Goal: Task Accomplishment & Management: Use online tool/utility

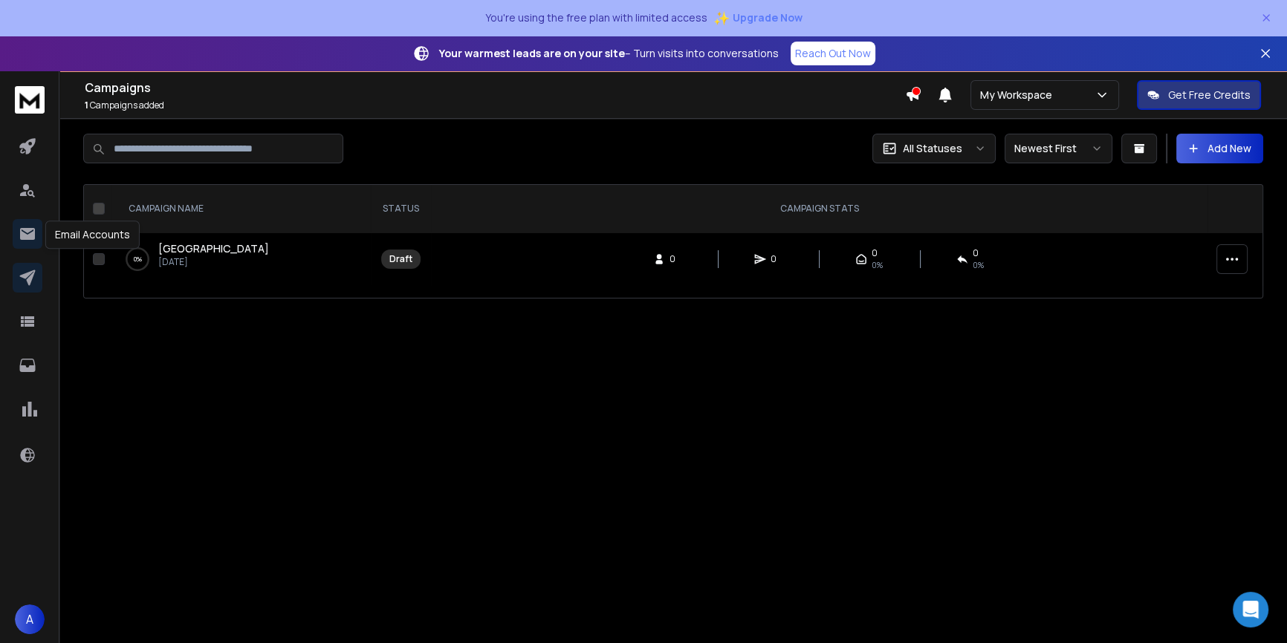
click at [34, 230] on icon at bounding box center [27, 234] width 15 height 12
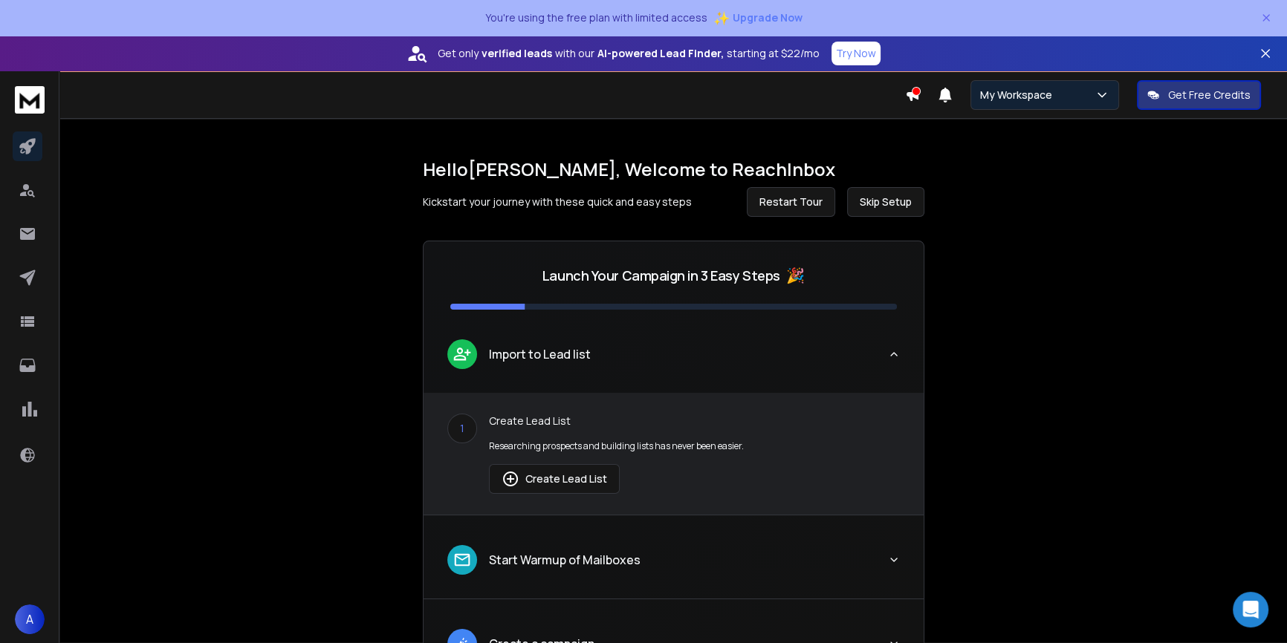
click at [1071, 97] on div "My Workspace" at bounding box center [1044, 95] width 129 height 15
click at [25, 624] on span "A" at bounding box center [30, 620] width 30 height 30
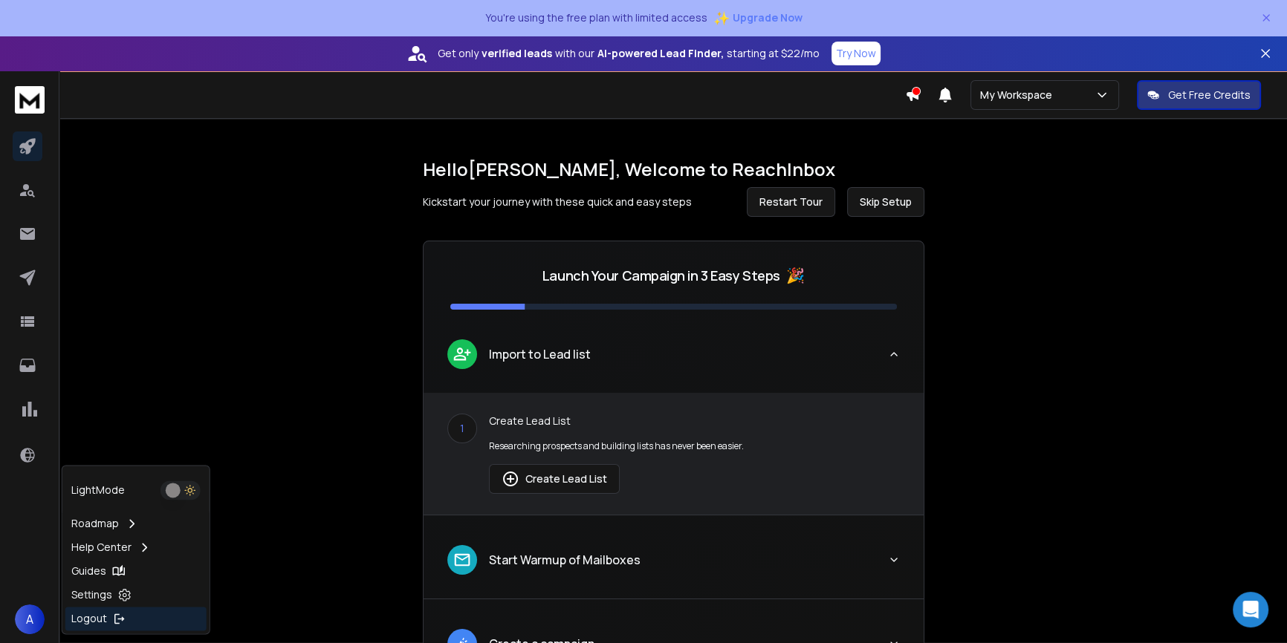
click at [89, 615] on p "Logout" at bounding box center [89, 619] width 36 height 15
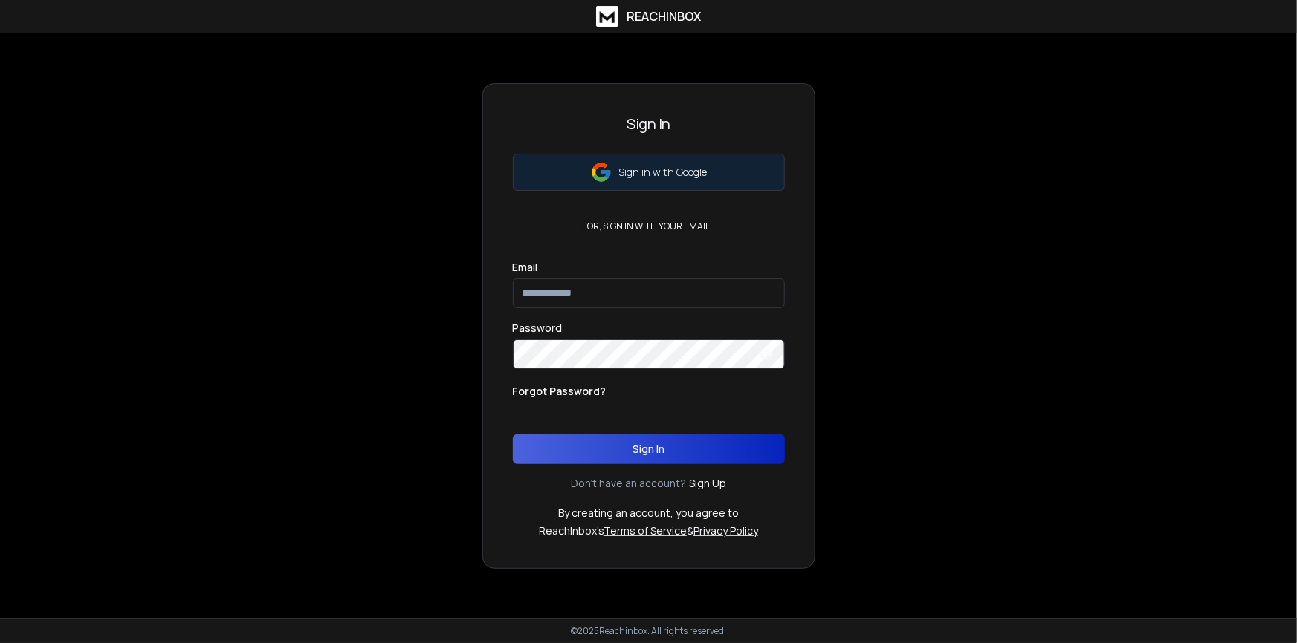
click at [624, 171] on p "Sign in with Google" at bounding box center [662, 172] width 88 height 15
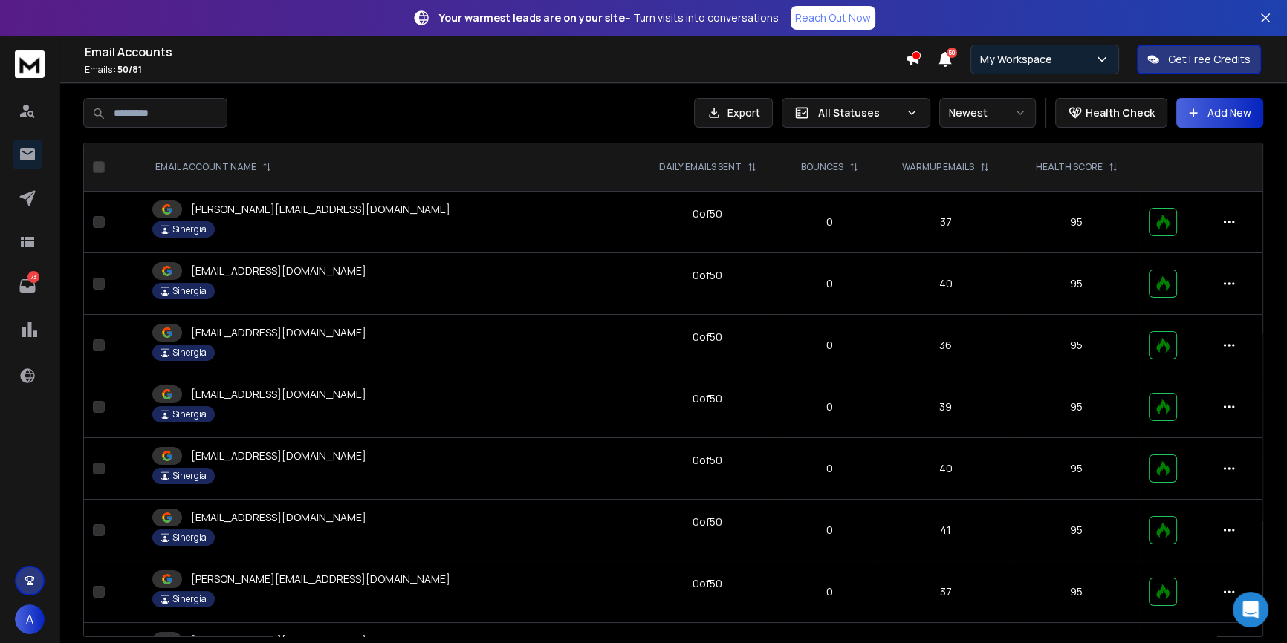
click at [1019, 62] on p "My Workspace" at bounding box center [1019, 59] width 78 height 15
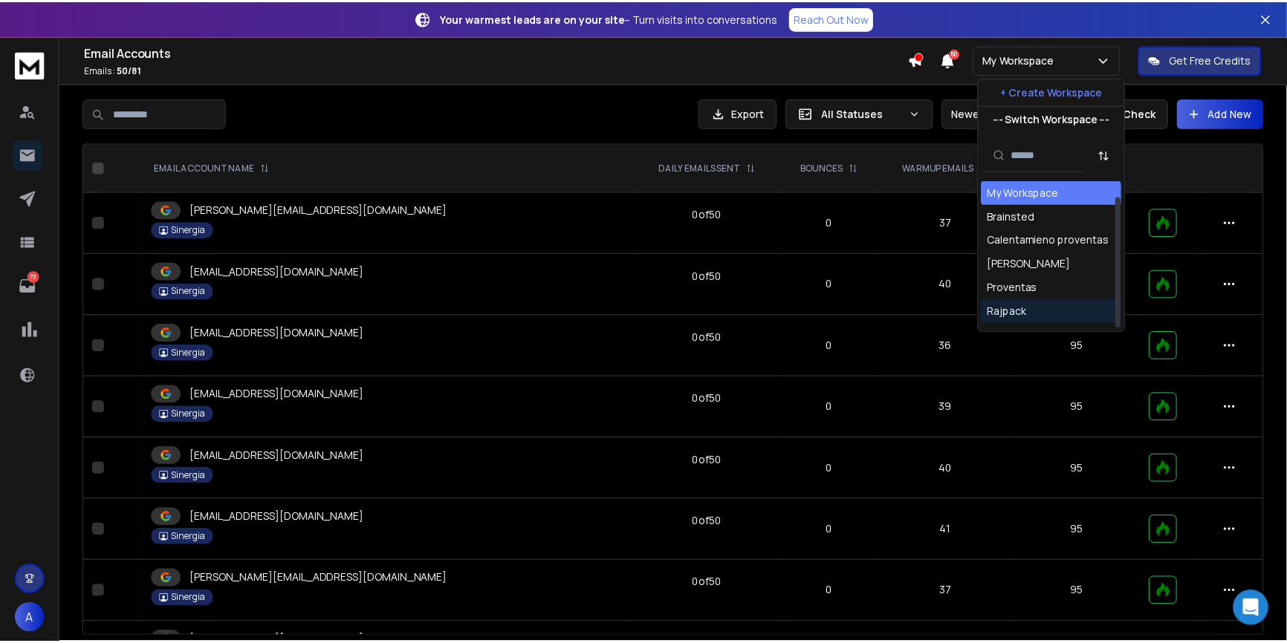
scroll to position [17, 0]
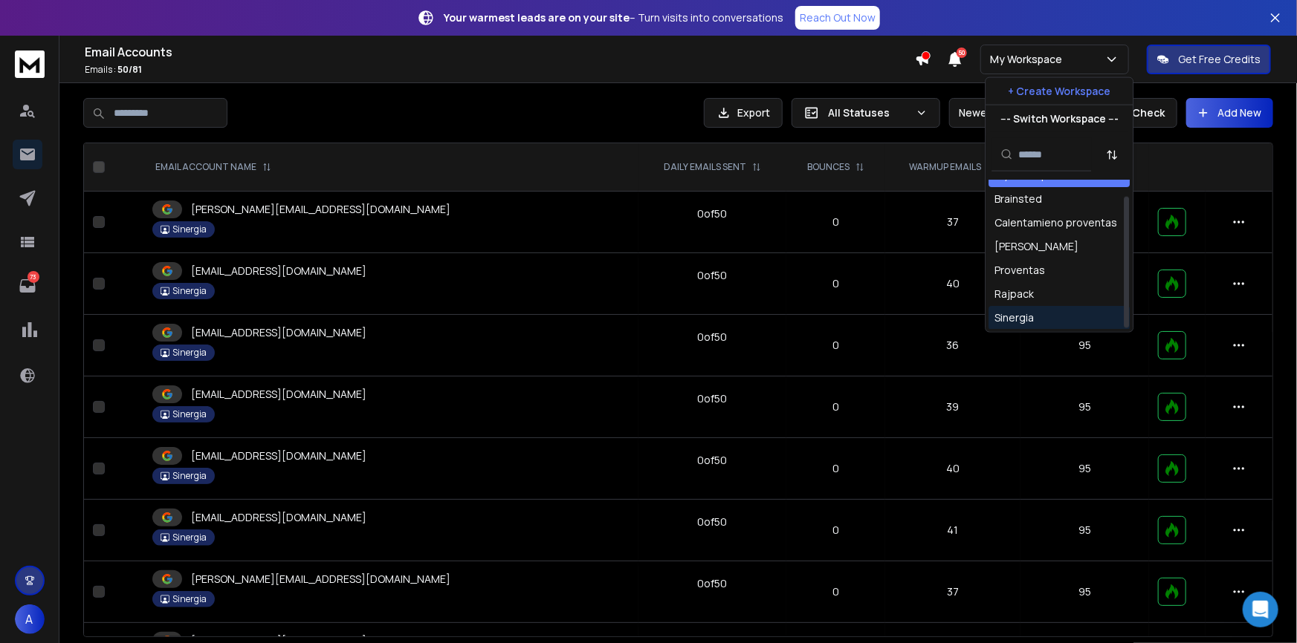
click at [1030, 317] on div "Sinergia" at bounding box center [1013, 318] width 39 height 15
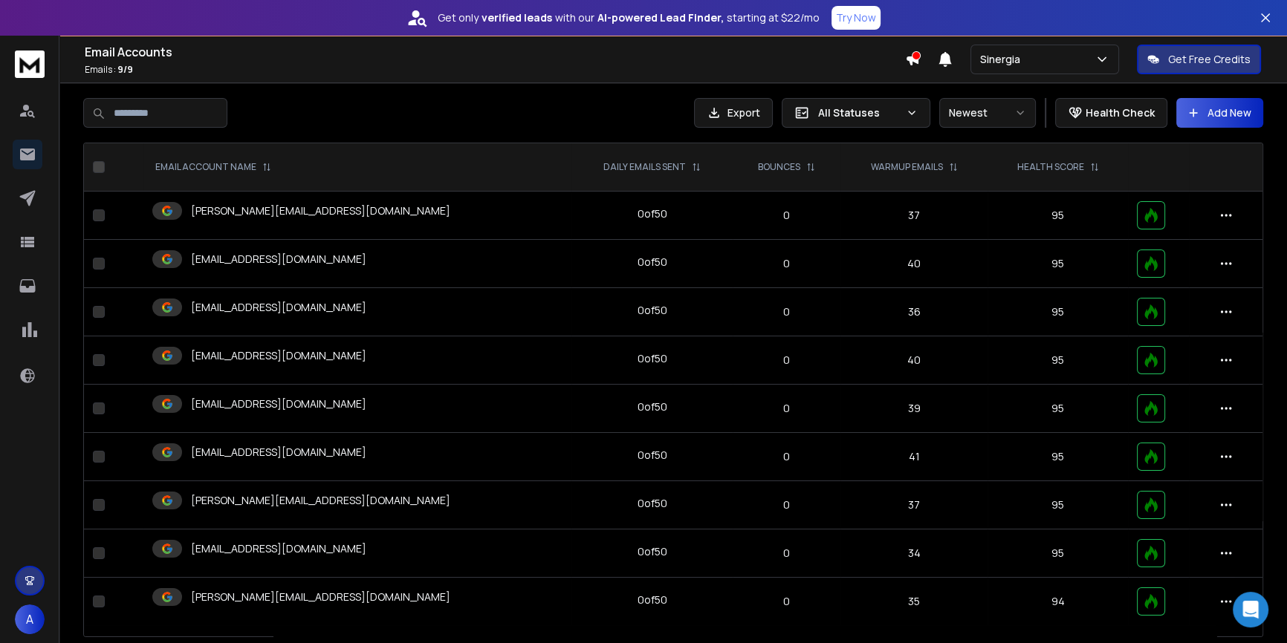
scroll to position [7, 0]
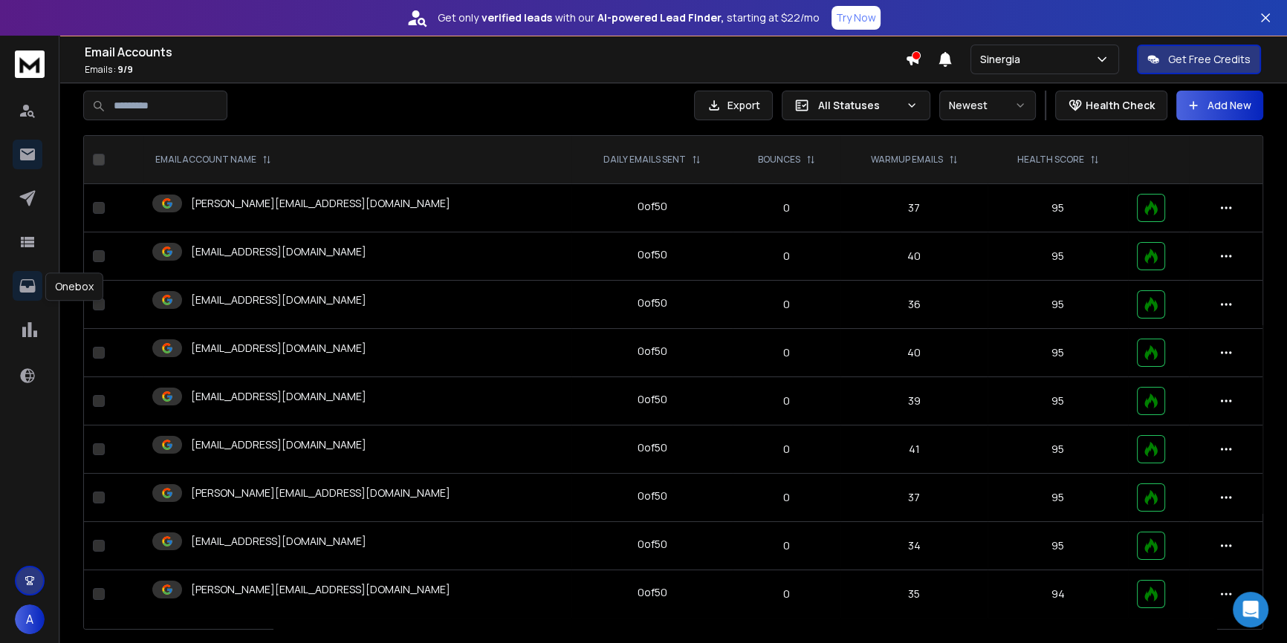
click at [26, 280] on icon at bounding box center [28, 286] width 18 height 18
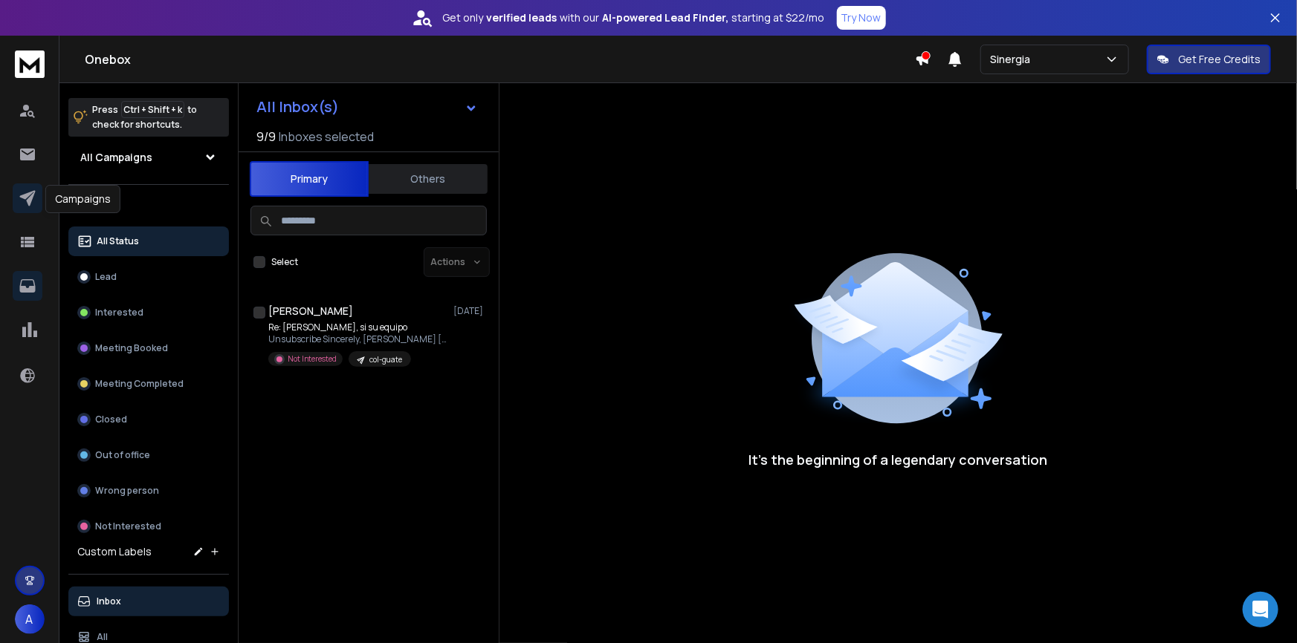
click at [27, 209] on link at bounding box center [28, 199] width 30 height 30
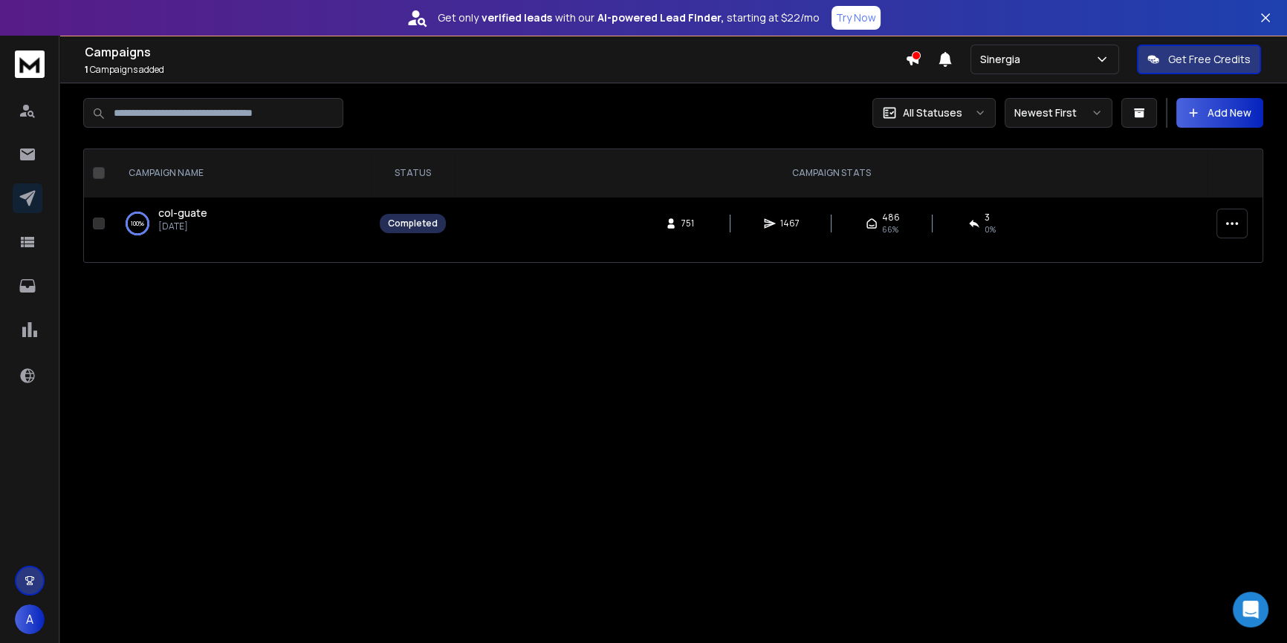
click at [1233, 235] on button "button" at bounding box center [1231, 224] width 31 height 30
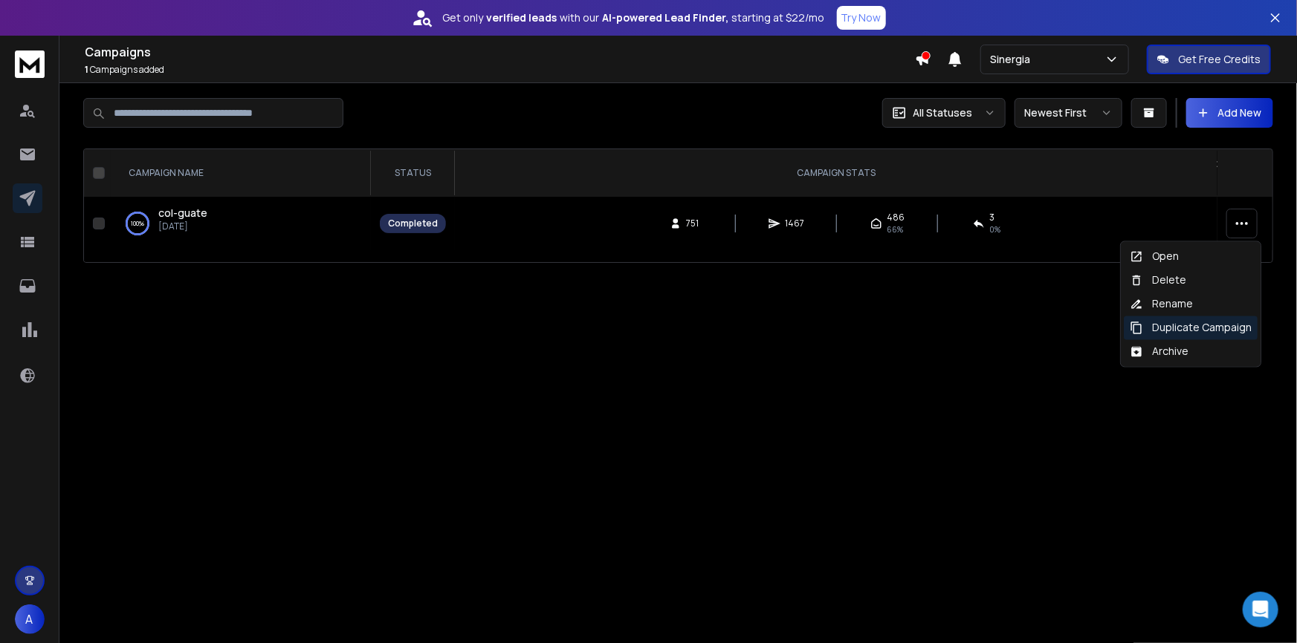
click at [1178, 324] on div "Duplicate Campaign" at bounding box center [1190, 328] width 122 height 15
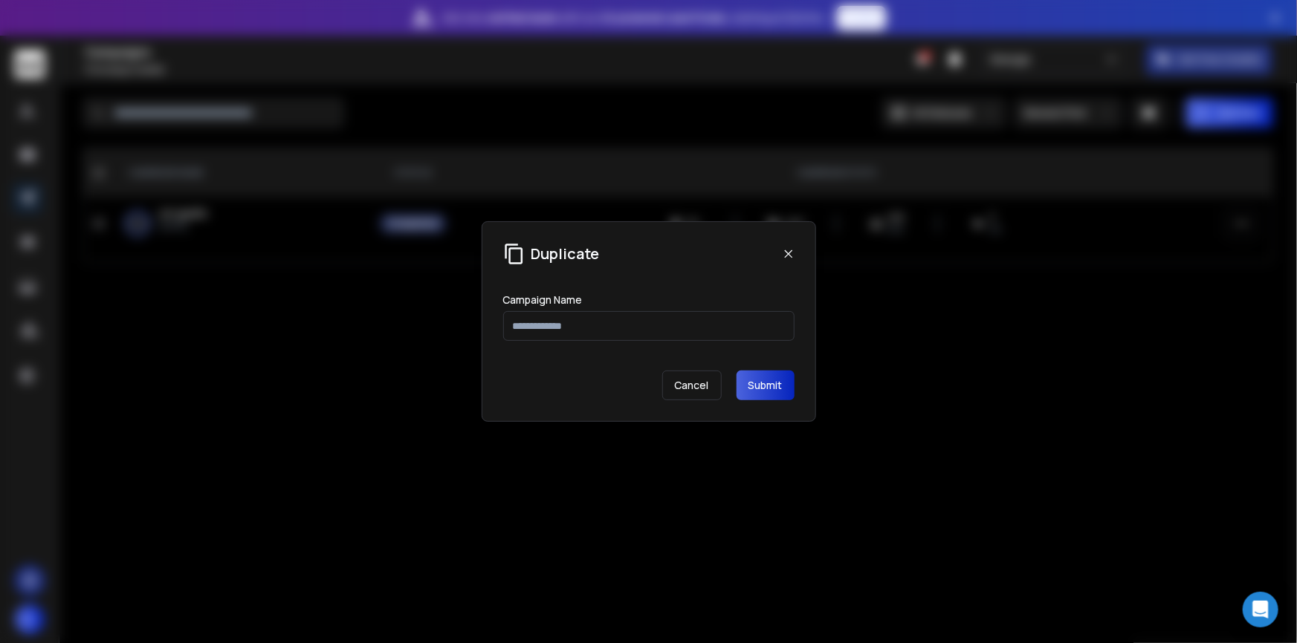
click at [678, 328] on input "text" at bounding box center [648, 326] width 291 height 30
type input "*"
drag, startPoint x: 800, startPoint y: 361, endPoint x: 654, endPoint y: 319, distance: 152.4
click at [654, 319] on div "Duplicate Campaign Name ******** Cancel Submit" at bounding box center [648, 321] width 334 height 201
click at [654, 319] on input "********" at bounding box center [648, 326] width 291 height 30
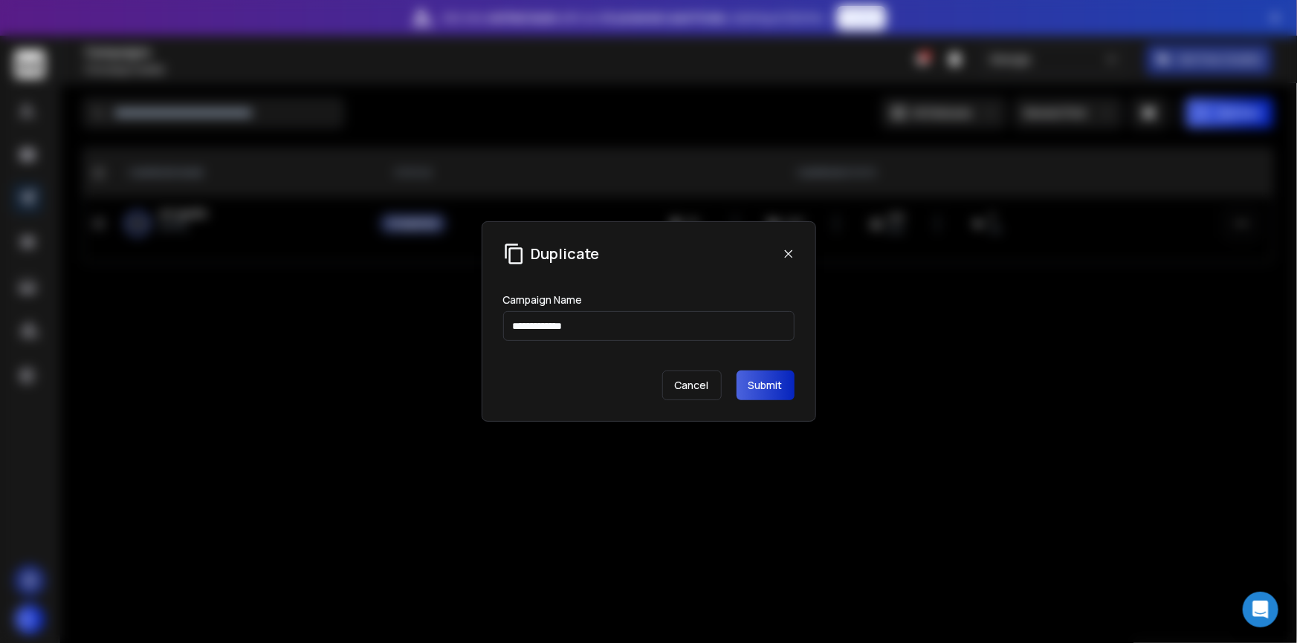
type input "**********"
click at [779, 386] on button "Submit" at bounding box center [765, 386] width 58 height 30
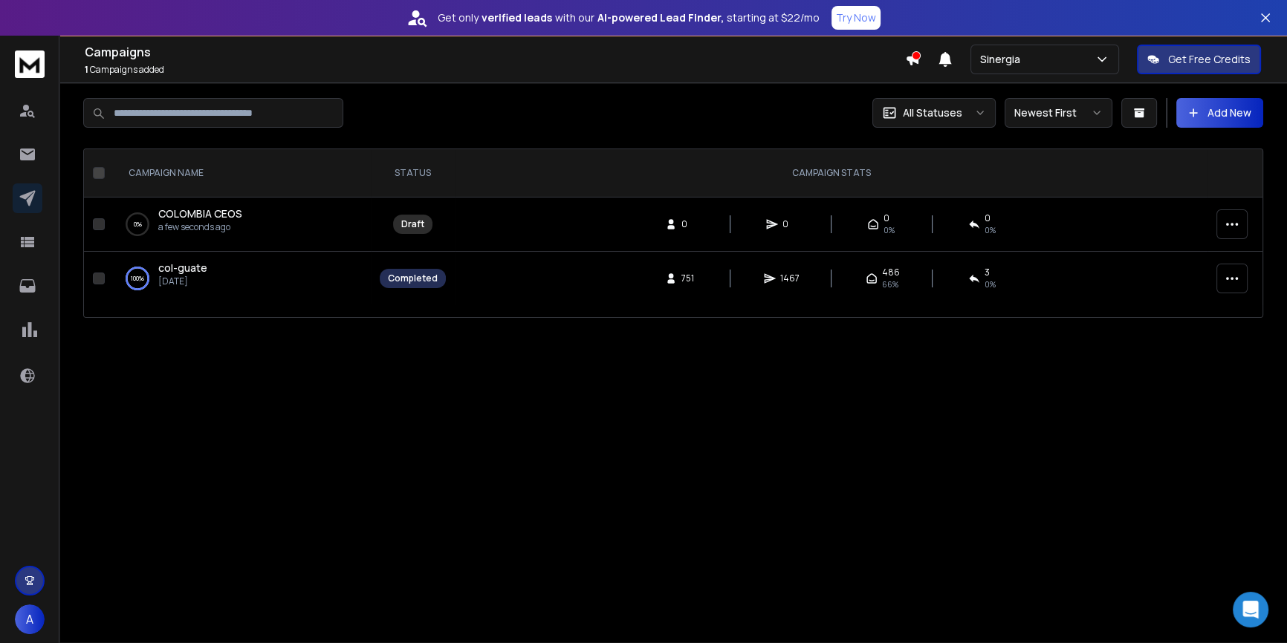
click at [213, 219] on span "COLOMBIA CEOS" at bounding box center [200, 214] width 84 height 14
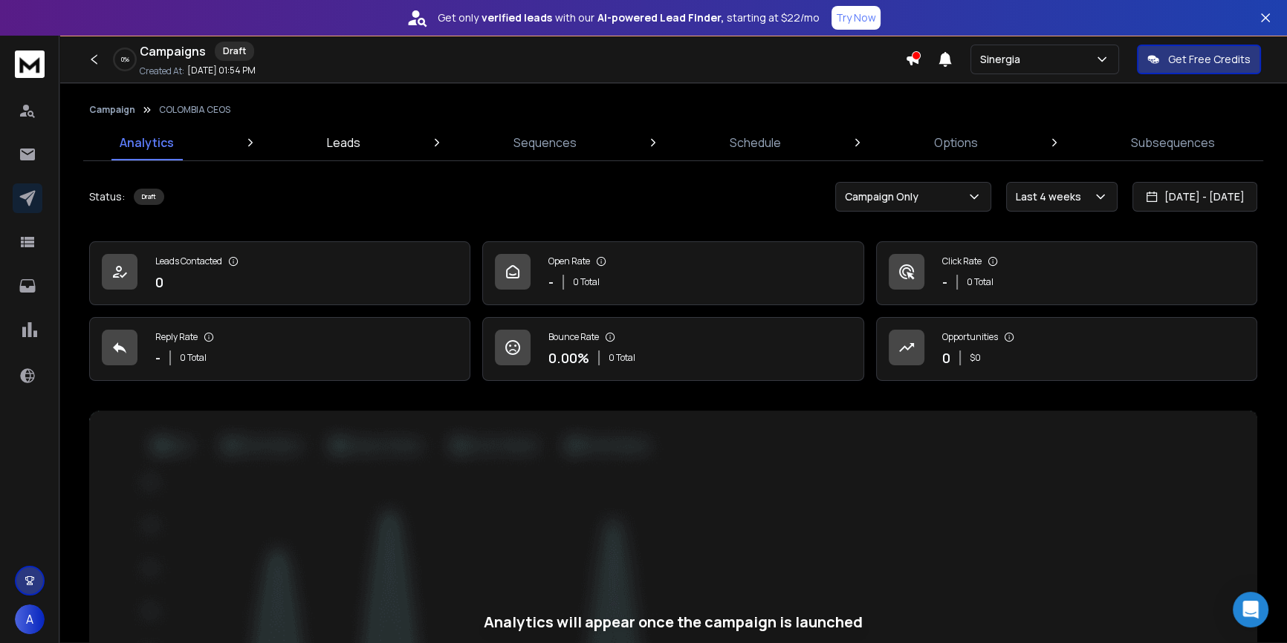
click at [345, 151] on p "Leads" at bounding box center [343, 143] width 33 height 18
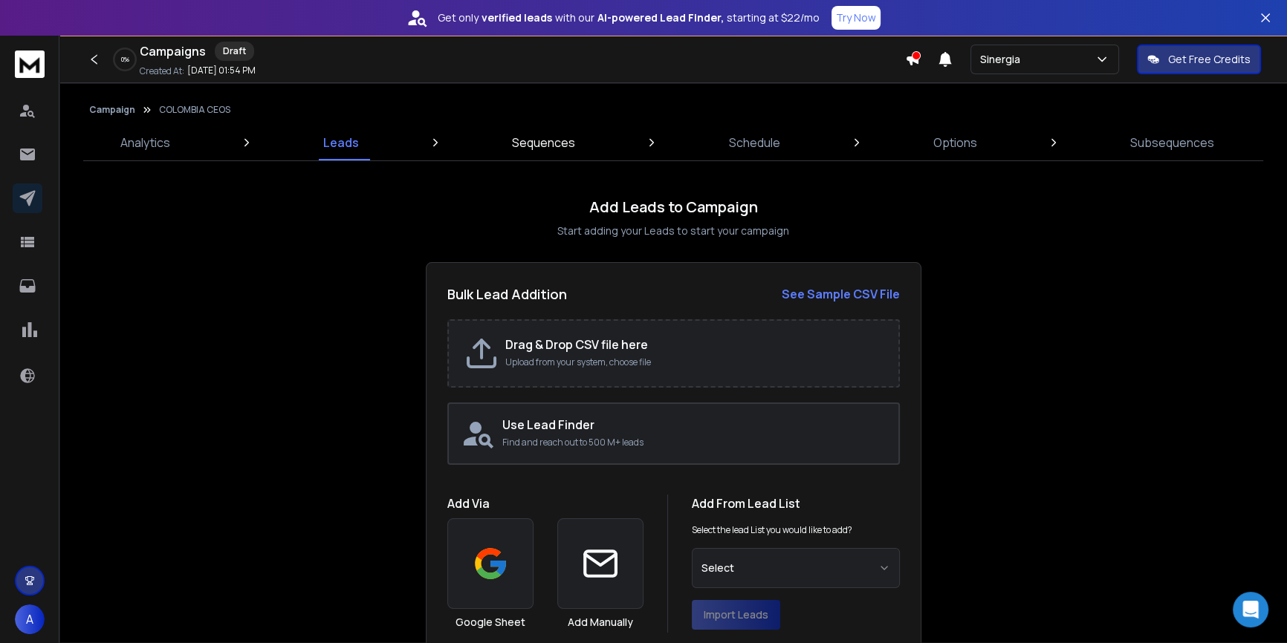
click at [530, 153] on link "Sequences" at bounding box center [543, 143] width 81 height 36
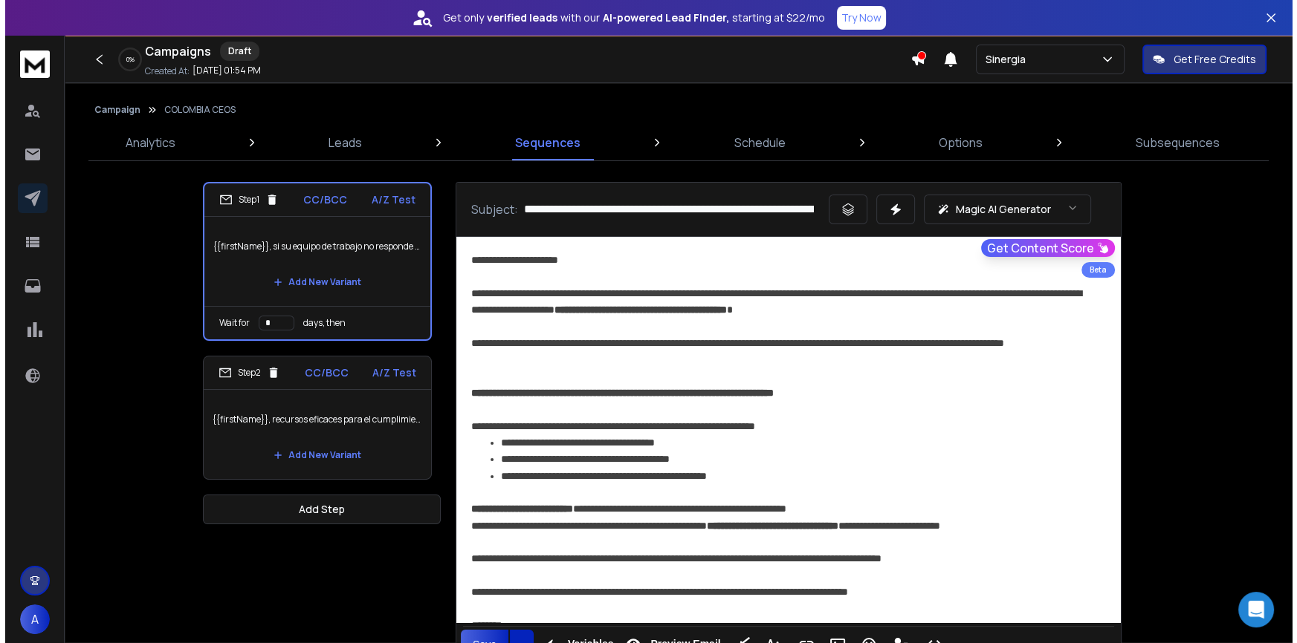
scroll to position [76, 0]
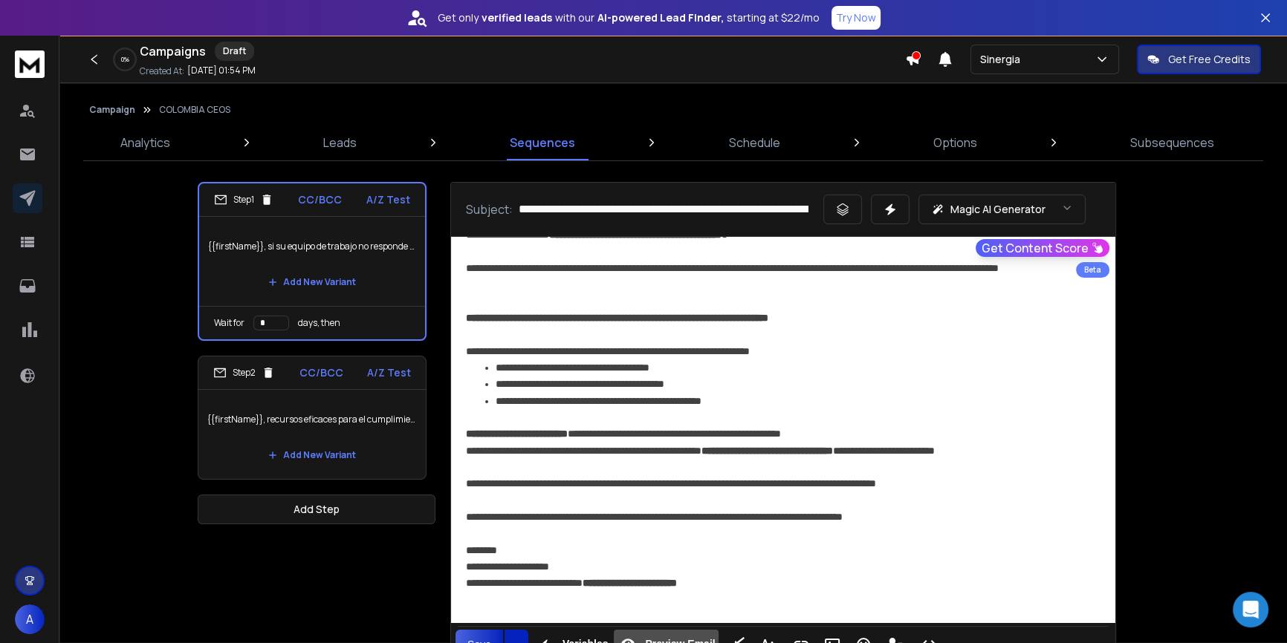
click at [697, 638] on span "Preview Email" at bounding box center [680, 644] width 76 height 13
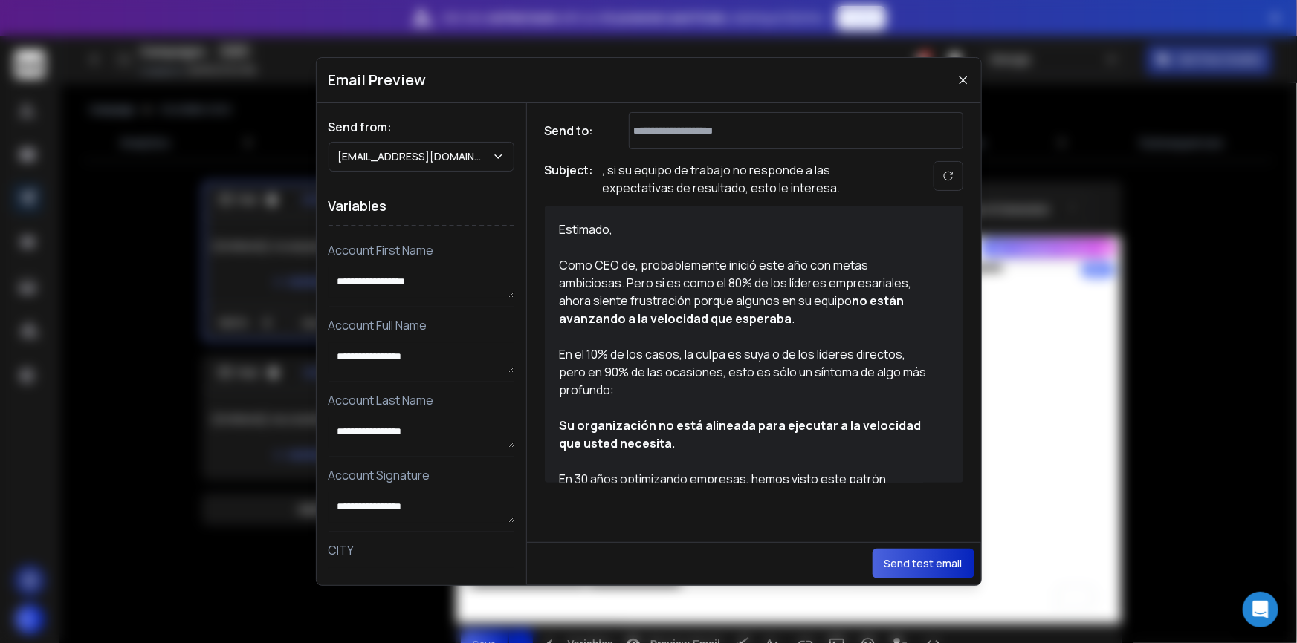
click at [964, 83] on icon at bounding box center [963, 80] width 12 height 12
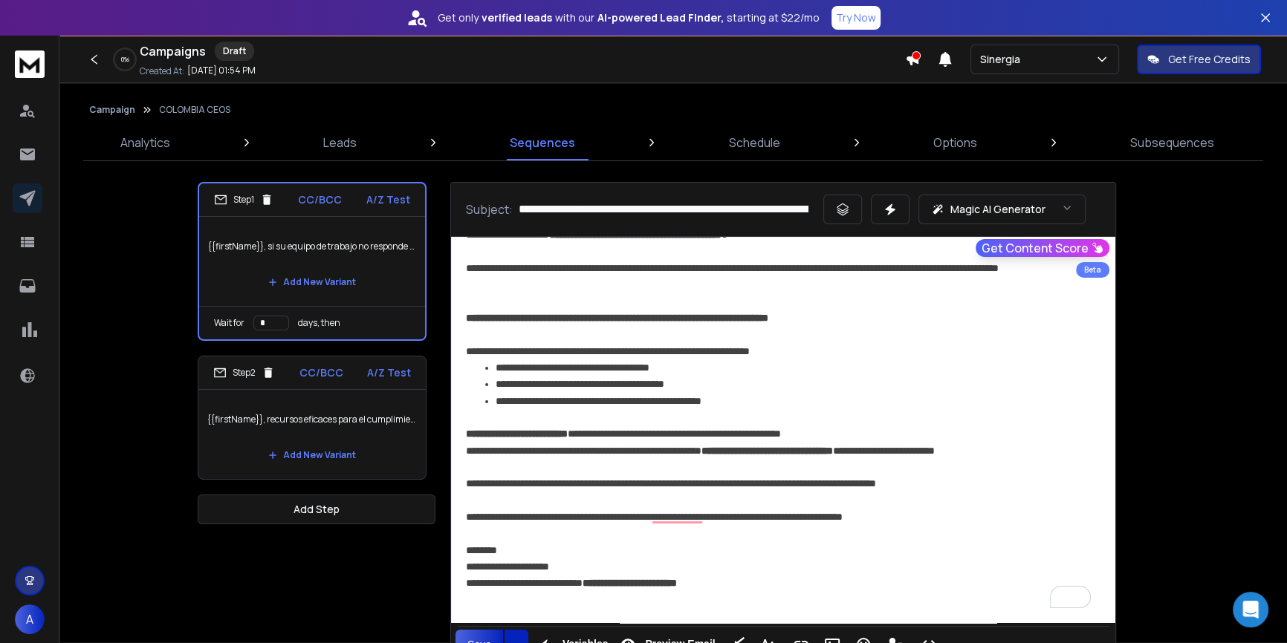
click at [367, 288] on div "Add New Variant" at bounding box center [312, 282] width 208 height 30
click at [394, 296] on div "Add New Variant" at bounding box center [312, 282] width 208 height 30
click at [413, 434] on p "{{firstName}}, recursos eficaces para el cumplimiento de las metas corporativas…" at bounding box center [312, 420] width 210 height 42
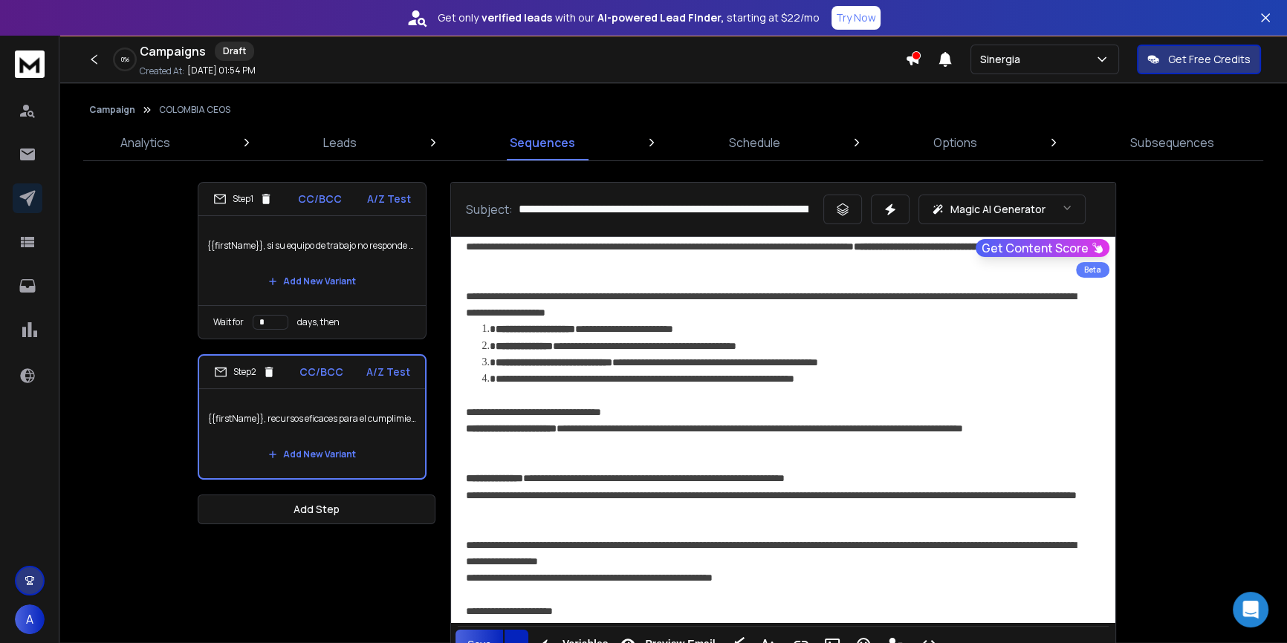
scroll to position [0, 0]
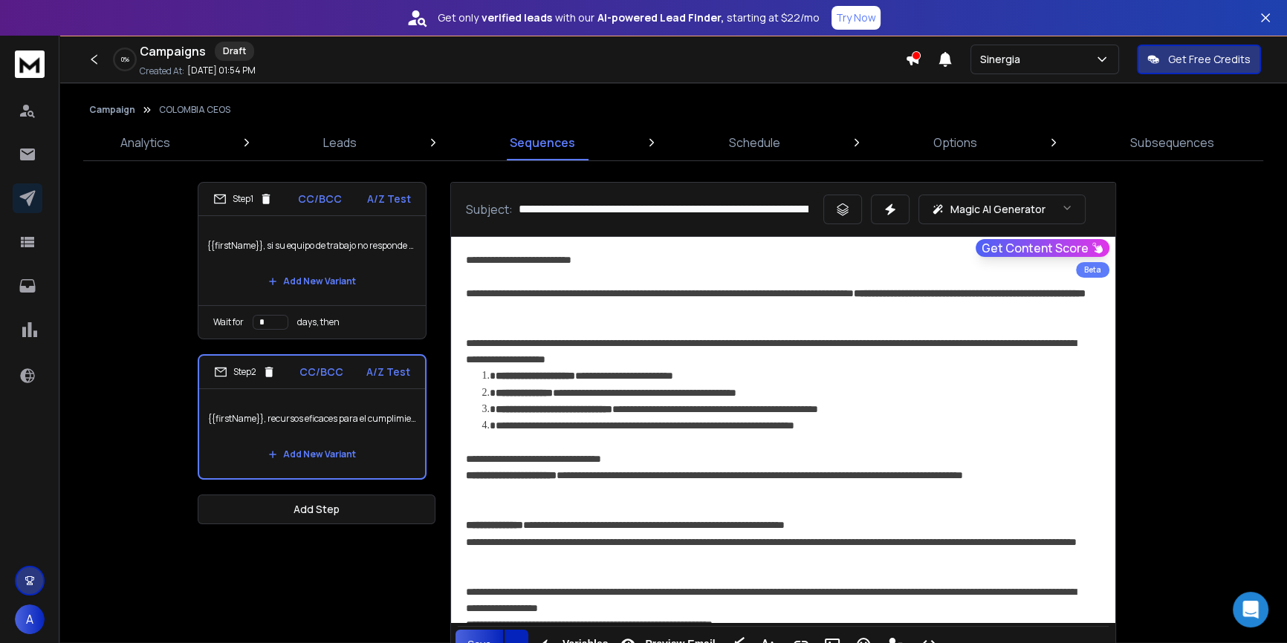
click at [401, 273] on div "Add New Variant" at bounding box center [312, 282] width 210 height 30
type input "**********"
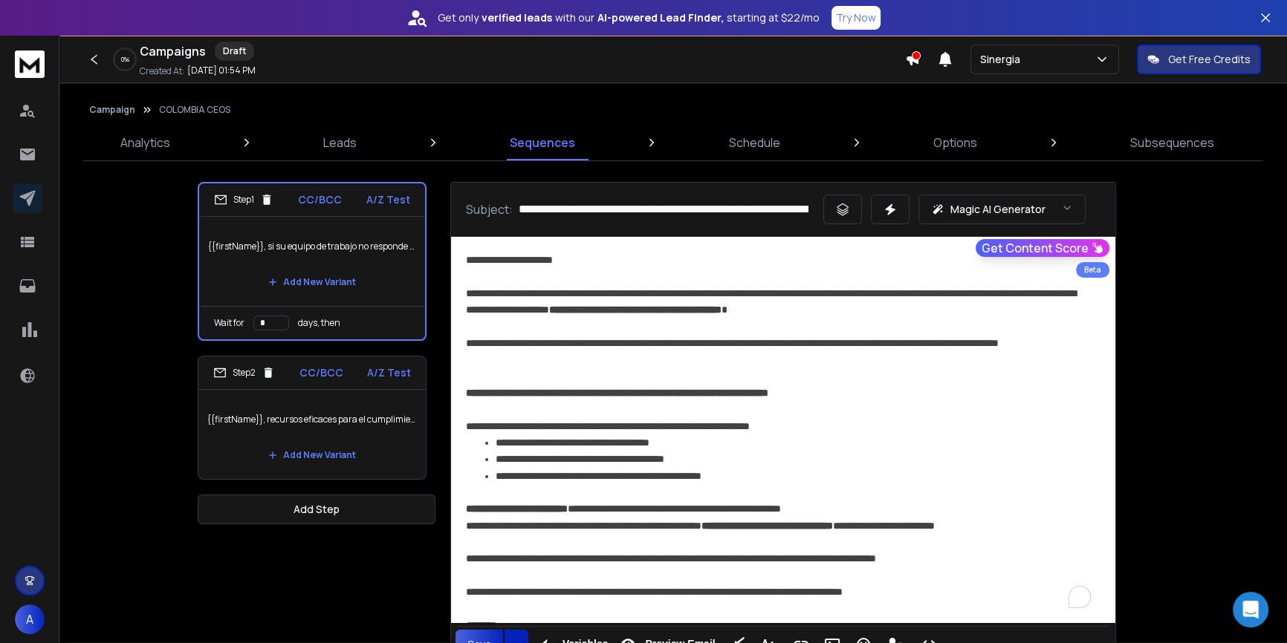
click at [513, 365] on div "**********" at bounding box center [778, 351] width 625 height 33
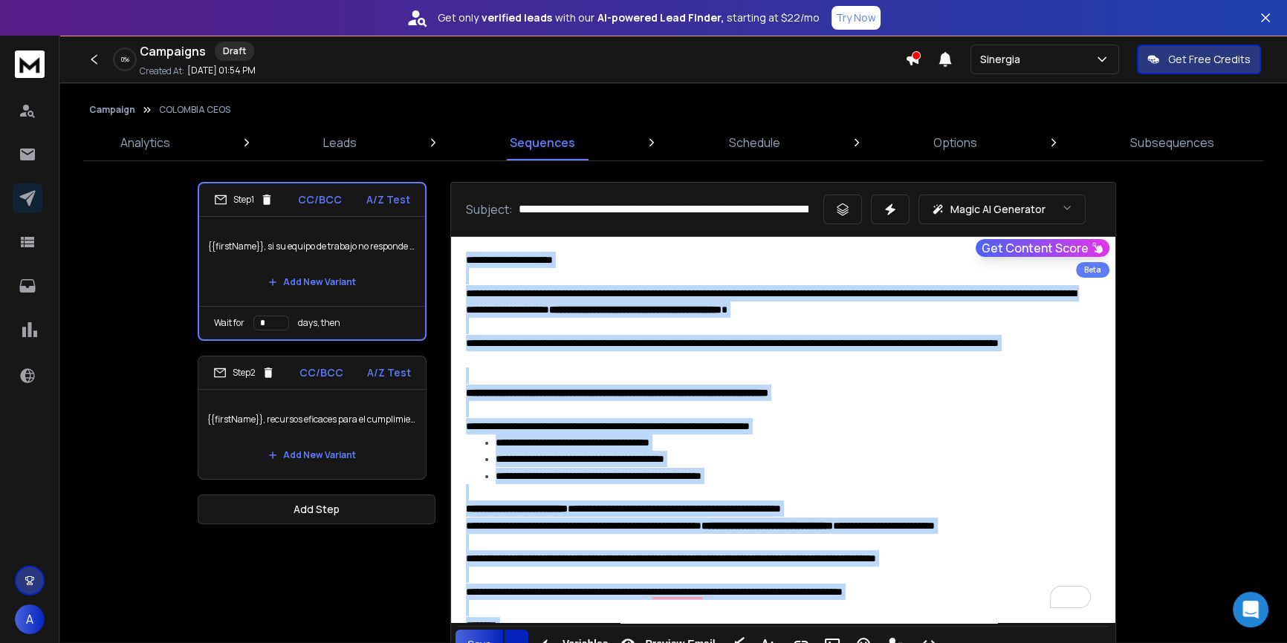
copy div "**********"
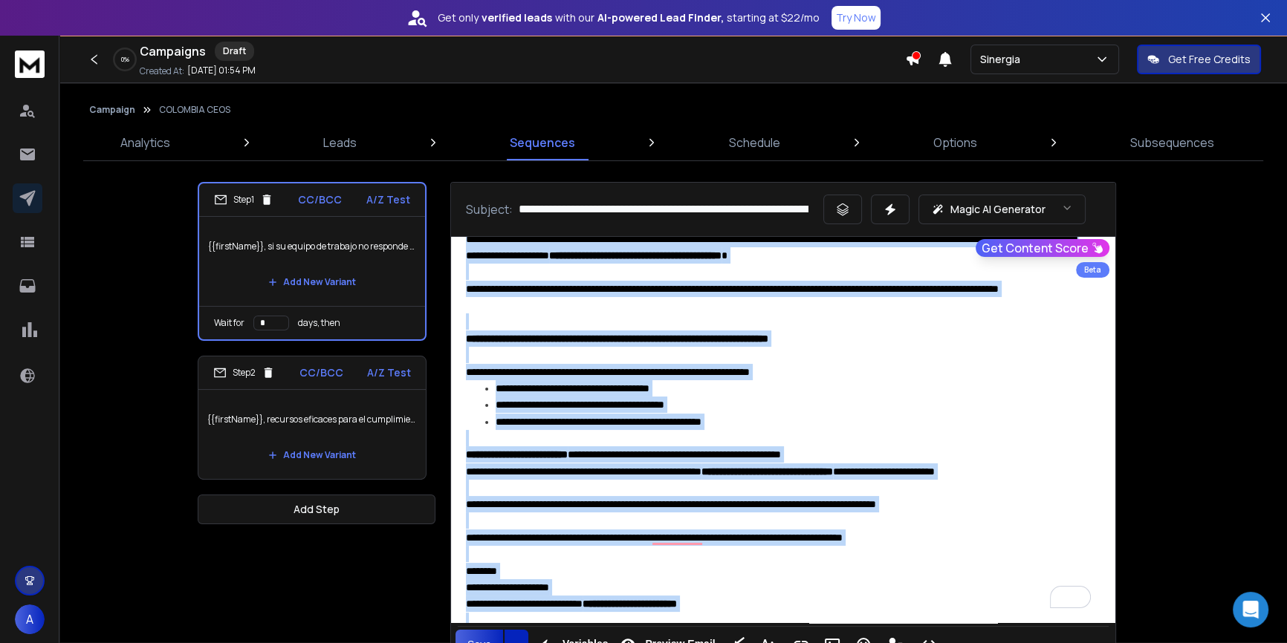
scroll to position [76, 0]
